Goal: Task Accomplishment & Management: Manage account settings

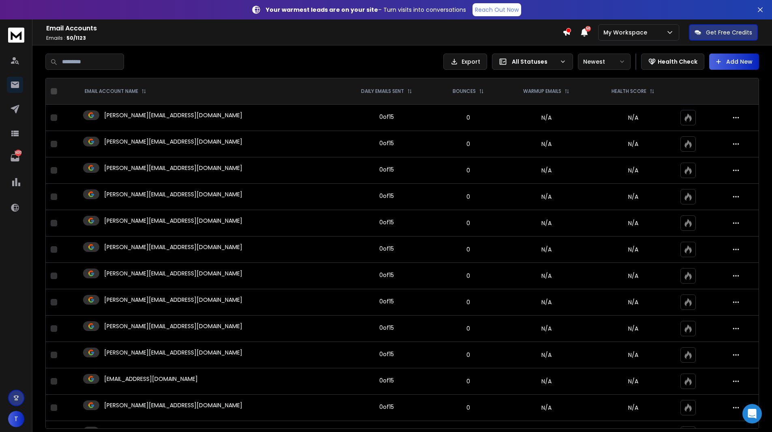
click at [721, 61] on icon at bounding box center [719, 62] width 6 height 6
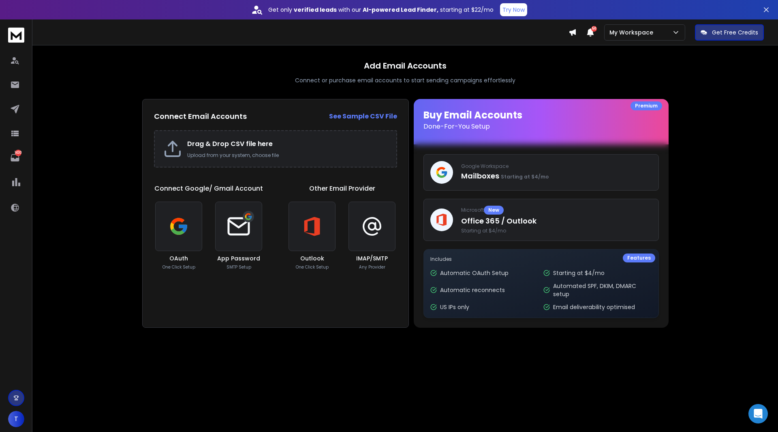
click at [186, 226] on icon at bounding box center [183, 229] width 9 height 8
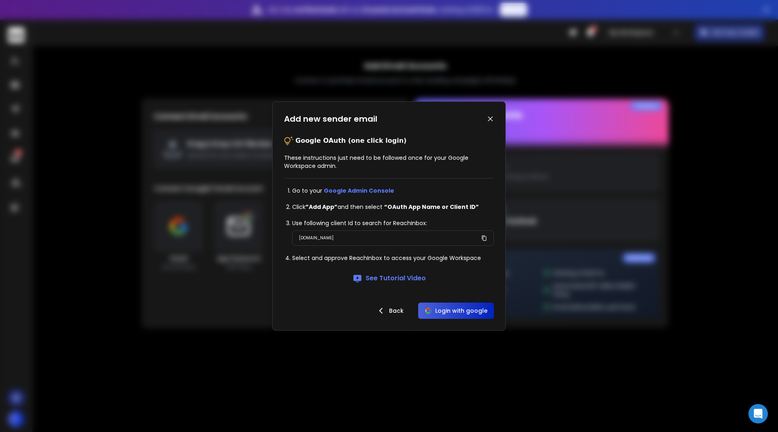
click at [452, 310] on button "Login with google" at bounding box center [456, 310] width 76 height 16
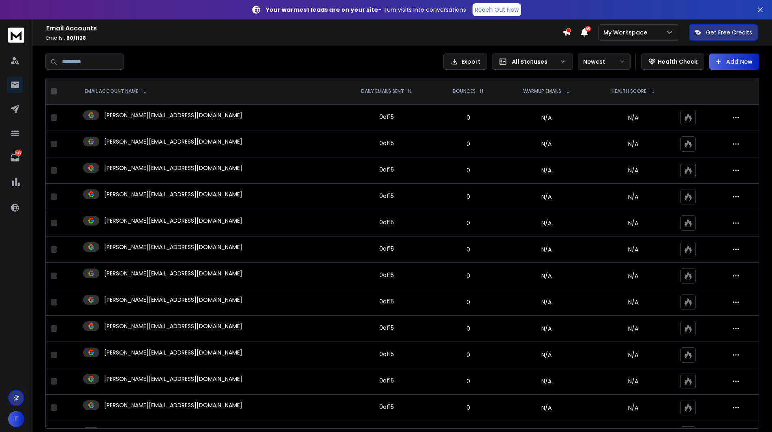
click at [739, 61] on button "Add New" at bounding box center [734, 62] width 50 height 16
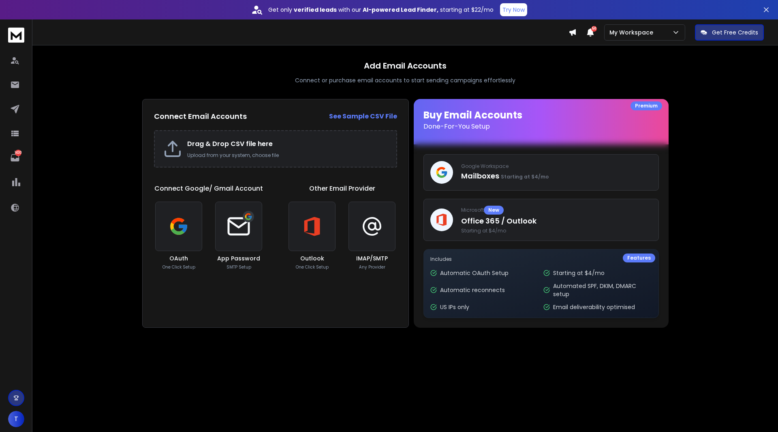
click at [183, 221] on icon at bounding box center [177, 221] width 13 height 6
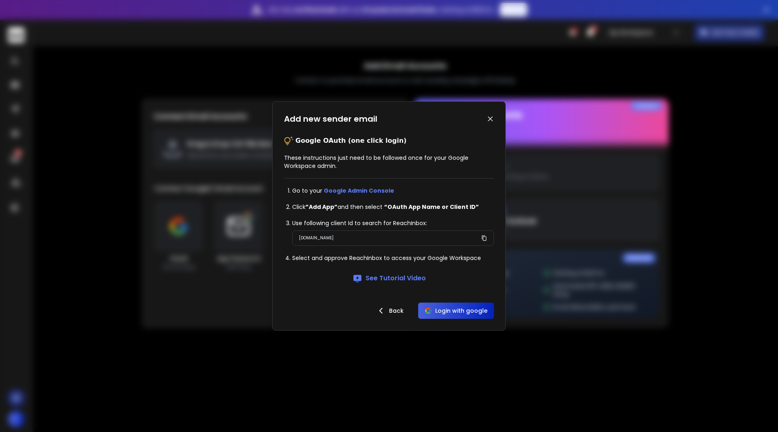
click at [443, 307] on button "Login with google" at bounding box center [456, 310] width 76 height 16
